Goal: Go to known website: Access a specific website the user already knows

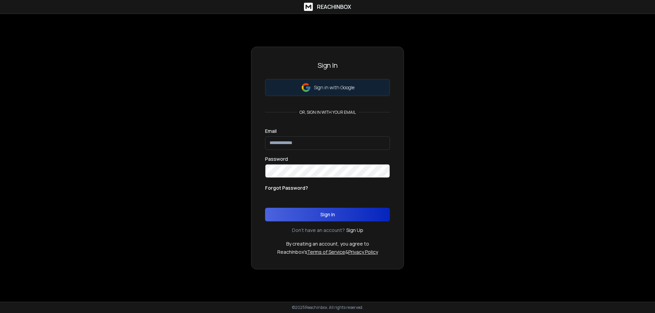
click at [308, 86] on icon at bounding box center [306, 88] width 10 height 10
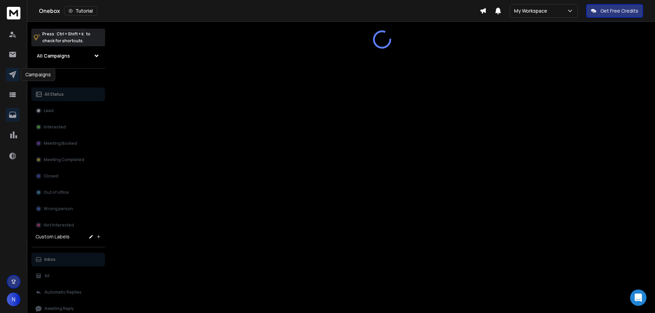
click at [11, 75] on icon at bounding box center [12, 74] width 7 height 7
